Goal: Navigation & Orientation: Find specific page/section

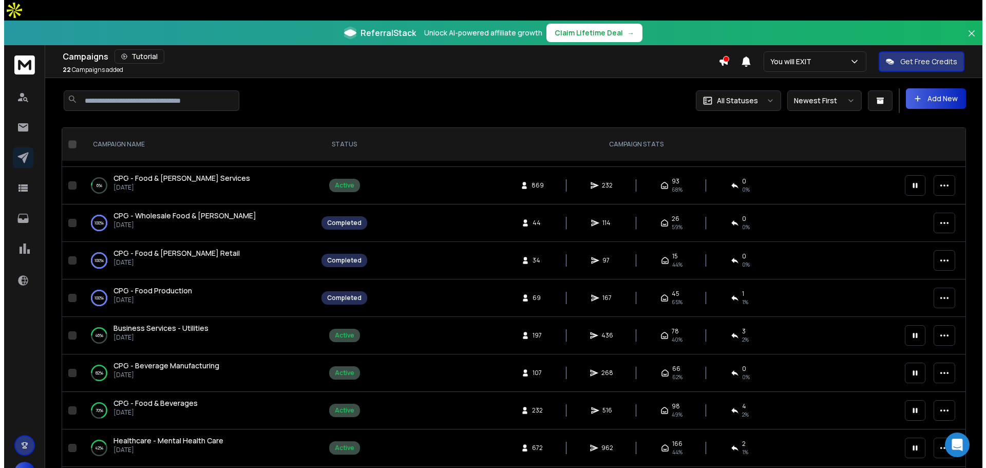
scroll to position [462, 0]
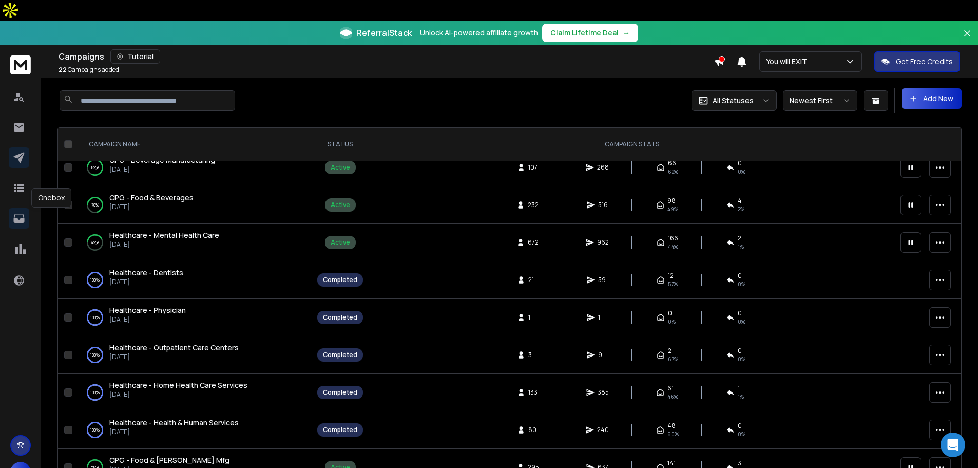
click at [20, 212] on icon at bounding box center [19, 218] width 12 height 12
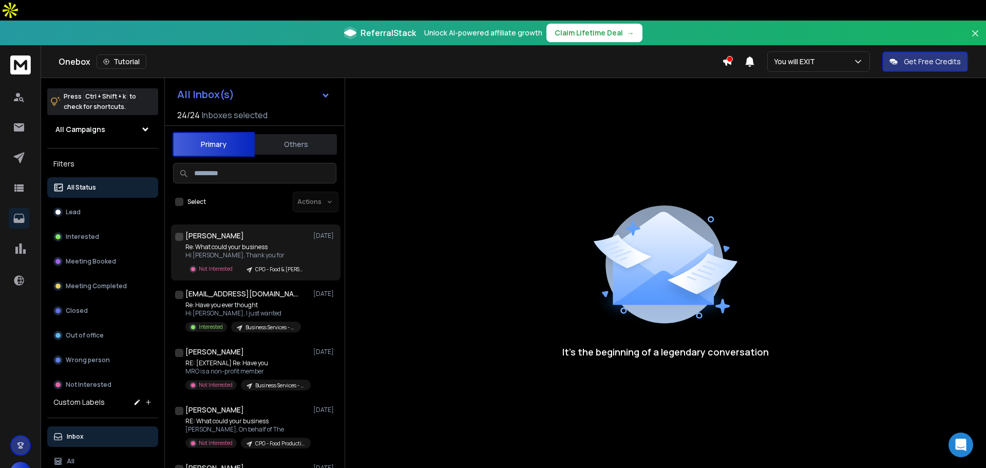
click at [288, 243] on p "Re: What could your business" at bounding box center [246, 247] width 123 height 8
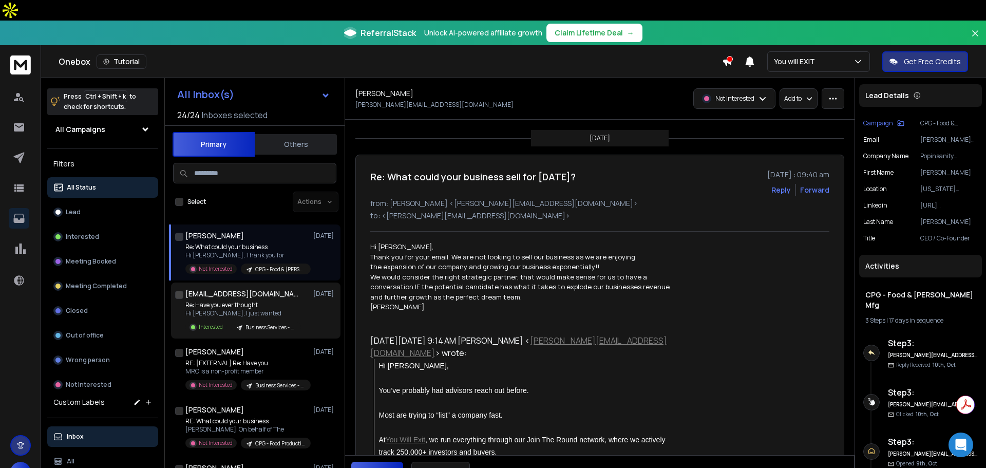
click at [300, 309] on p "Hi [PERSON_NAME], I just wanted" at bounding box center [243, 313] width 116 height 8
